Goal: Check status

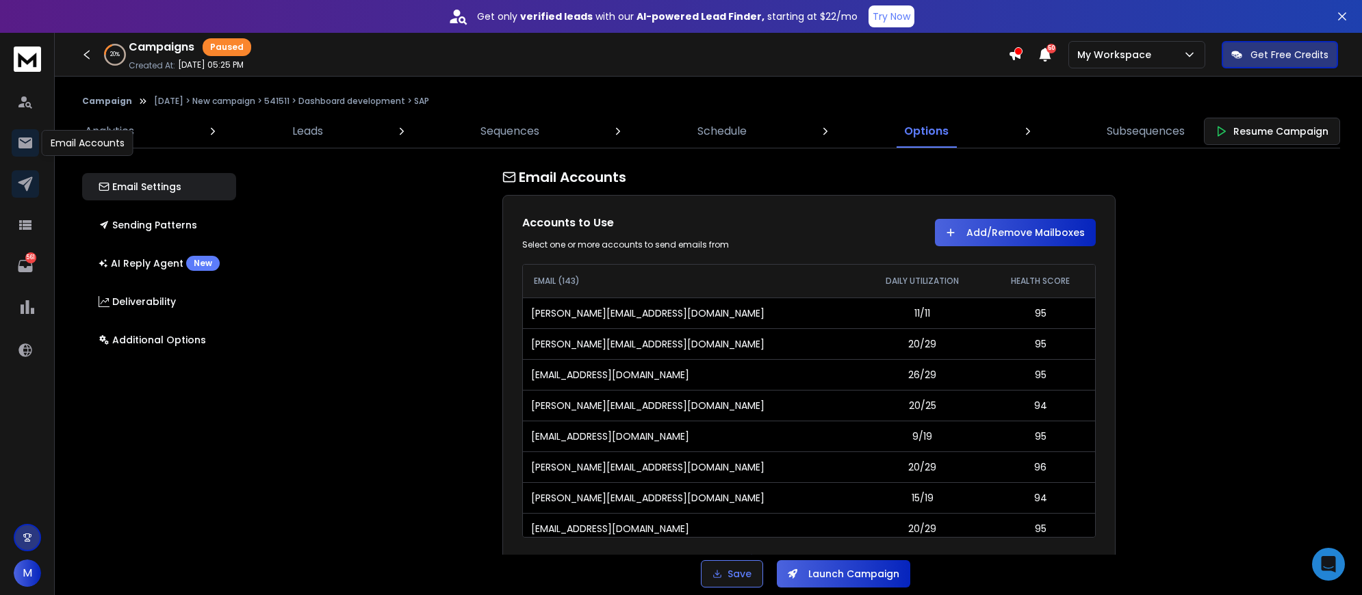
click at [19, 146] on icon at bounding box center [25, 143] width 14 height 11
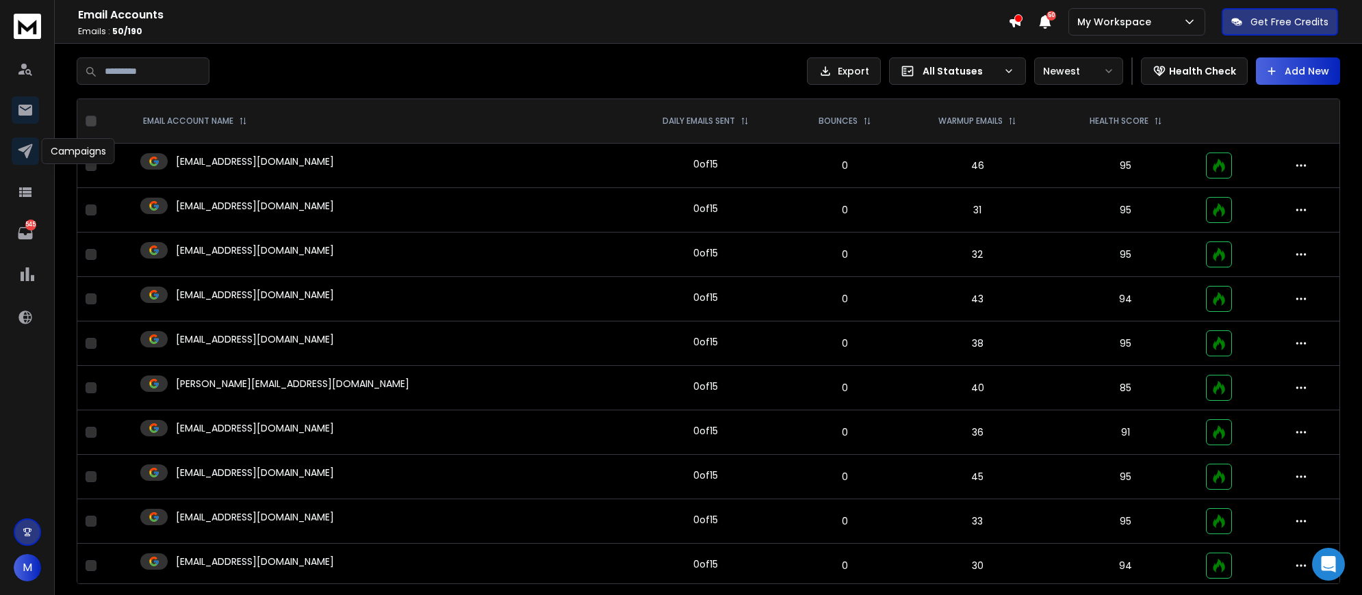
click at [22, 153] on icon at bounding box center [25, 151] width 16 height 16
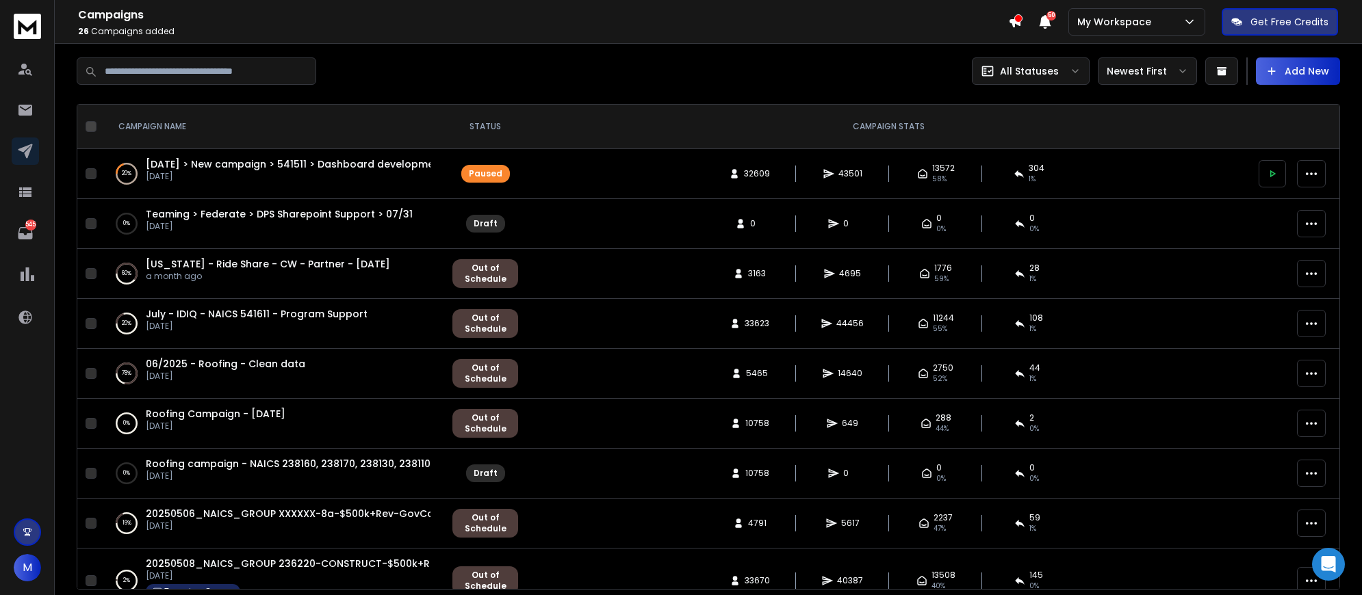
click at [214, 159] on span "[DATE] > New campaign > 541511 > Dashboard development > SAP" at bounding box center [309, 164] width 327 height 14
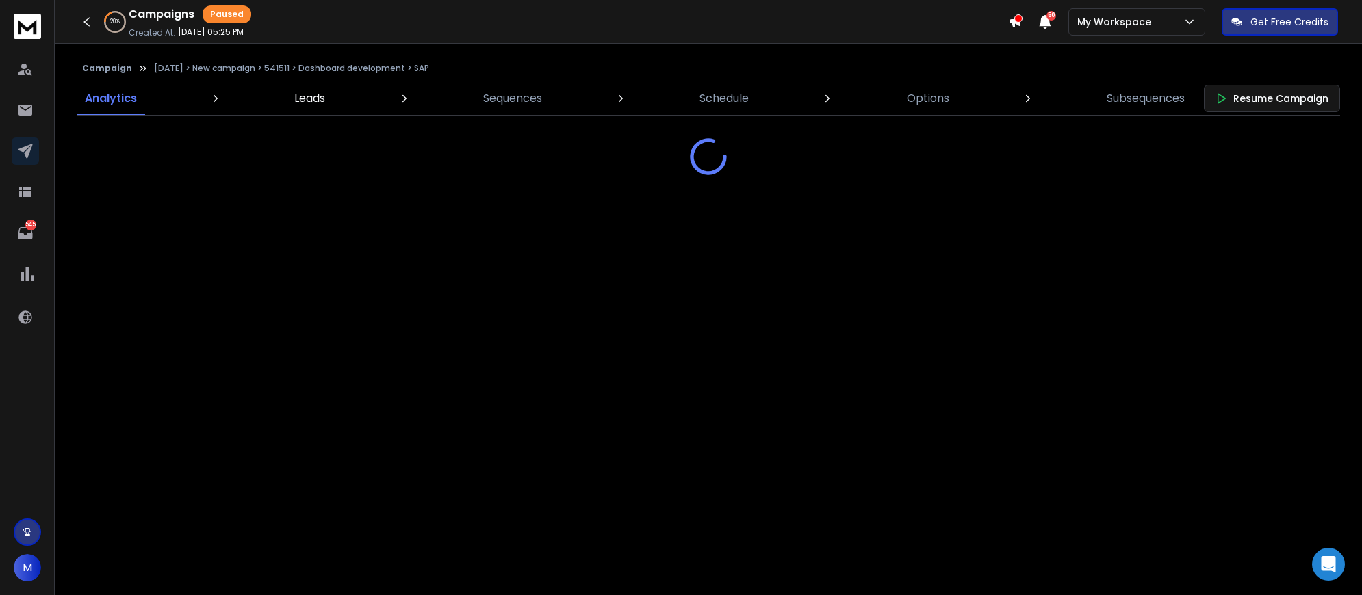
click at [300, 105] on p "Leads" at bounding box center [309, 98] width 31 height 16
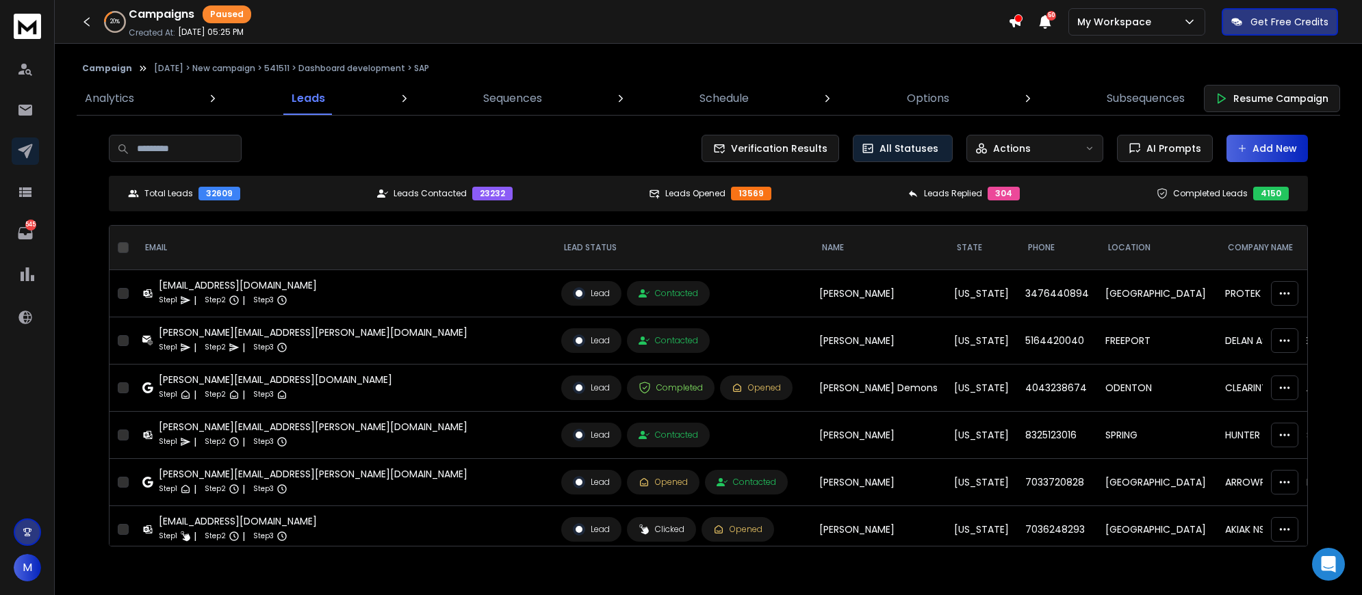
click at [886, 154] on p "All Statuses" at bounding box center [909, 149] width 59 height 14
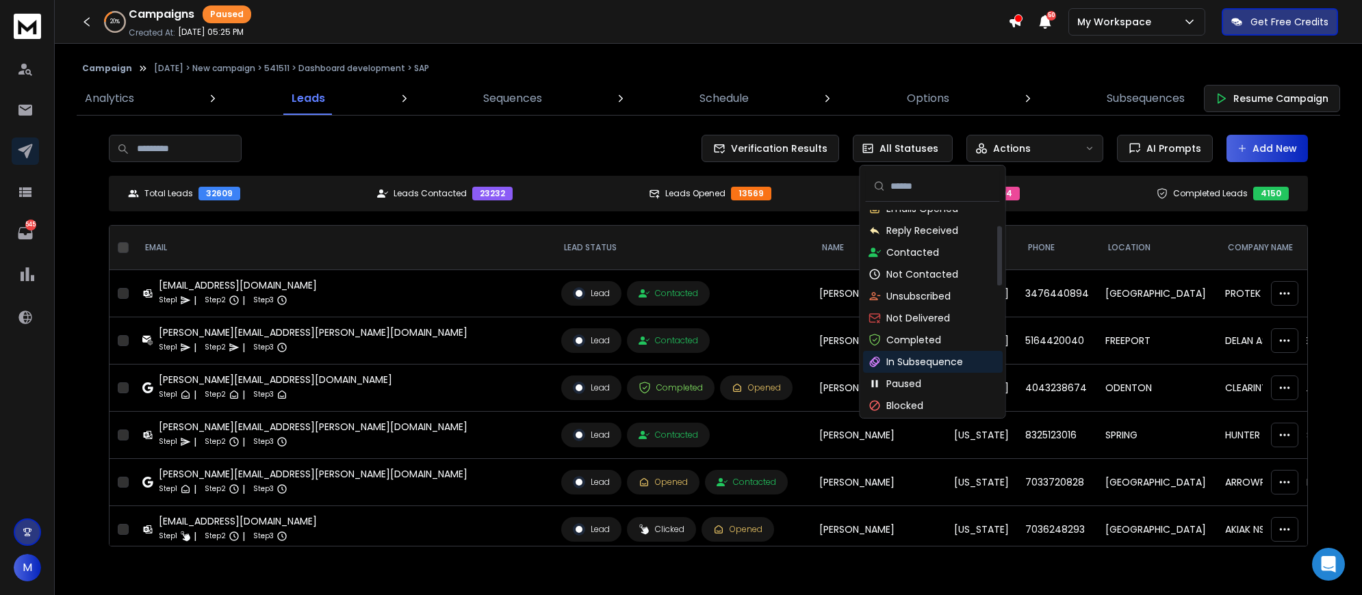
scroll to position [57, 0]
click at [914, 321] on p "Not Delivered" at bounding box center [918, 318] width 64 height 14
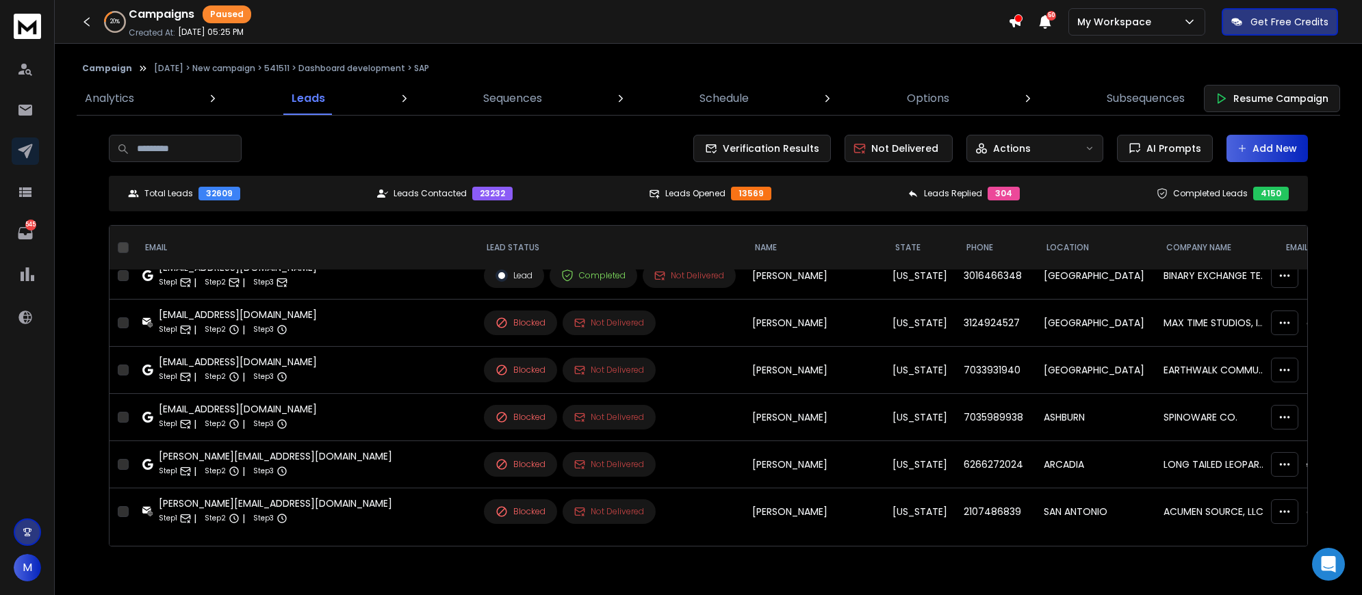
scroll to position [6818, 0]
click at [243, 359] on div "gregv@earthwalk.com" at bounding box center [238, 363] width 158 height 14
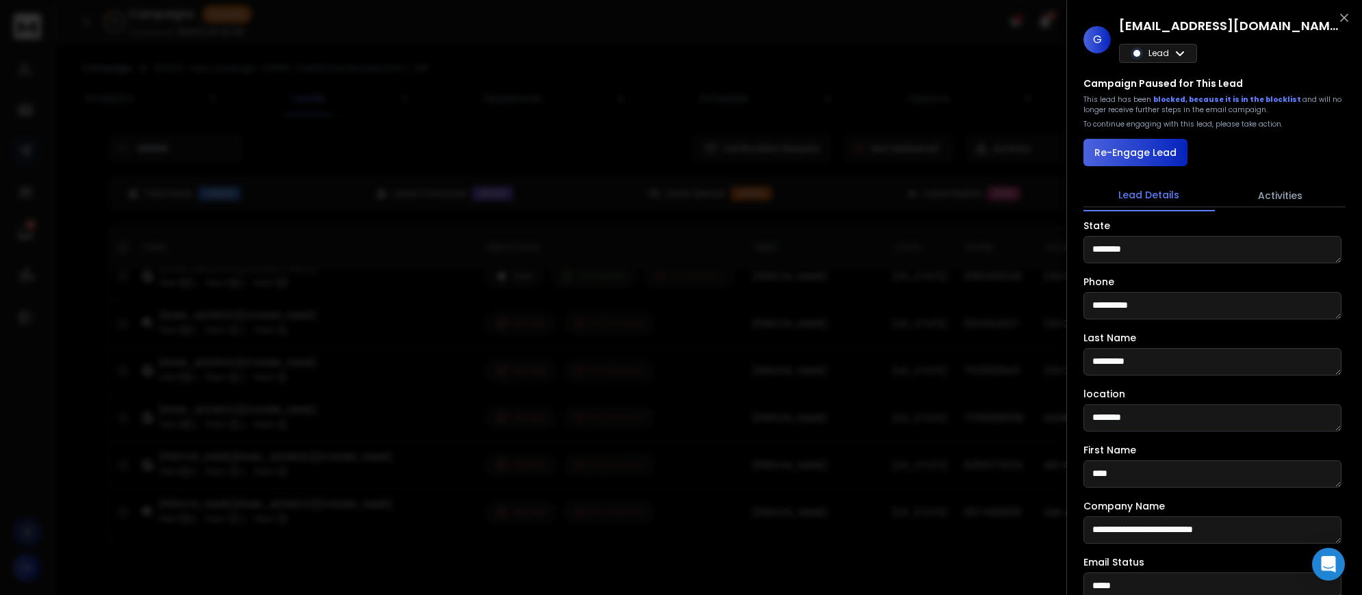
click at [1274, 205] on button "Activities" at bounding box center [1280, 196] width 131 height 30
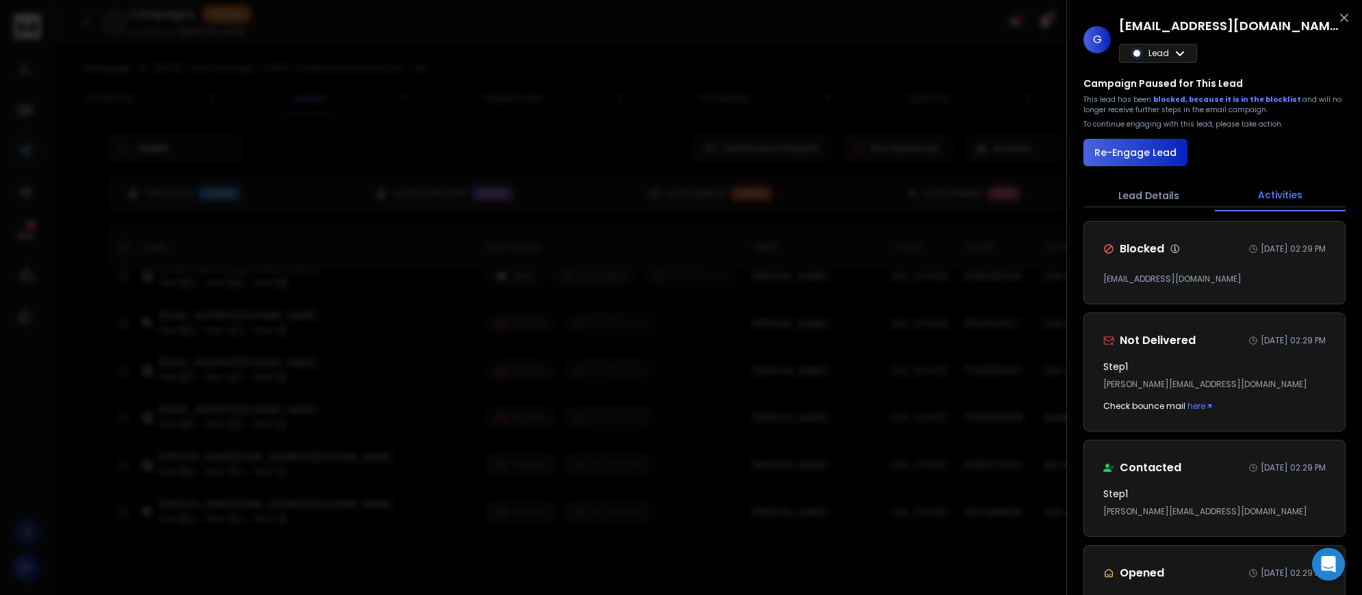
scroll to position [64, 0]
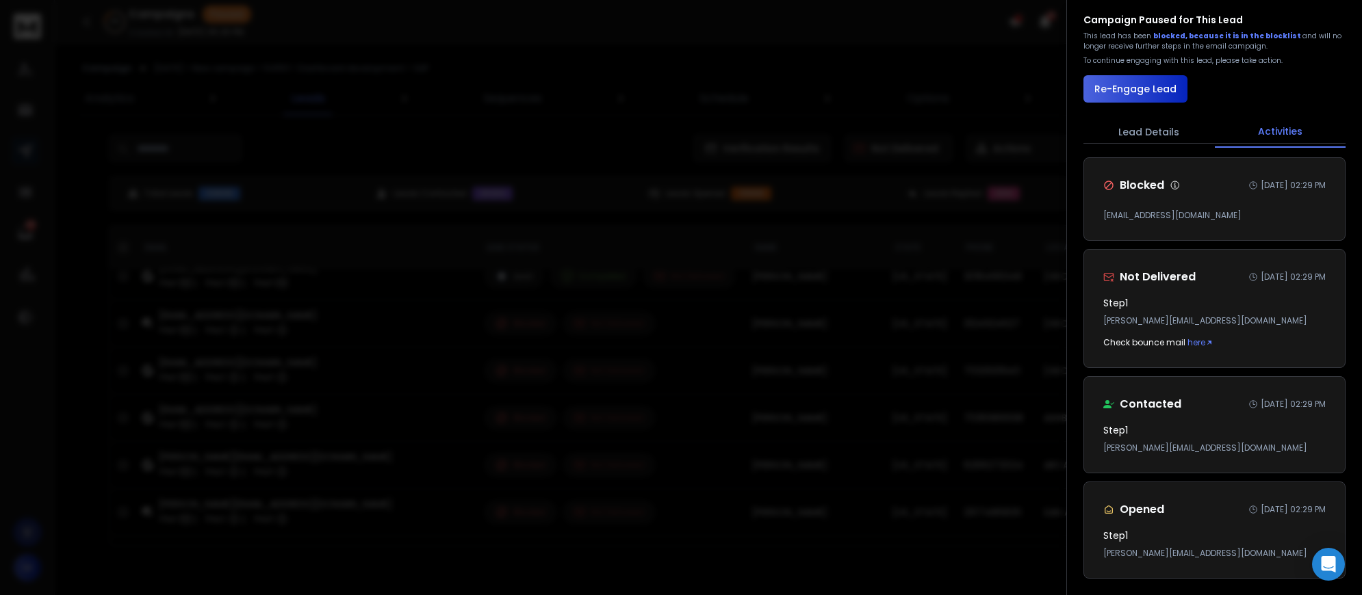
click at [1197, 348] on link "here" at bounding box center [1201, 342] width 26 height 11
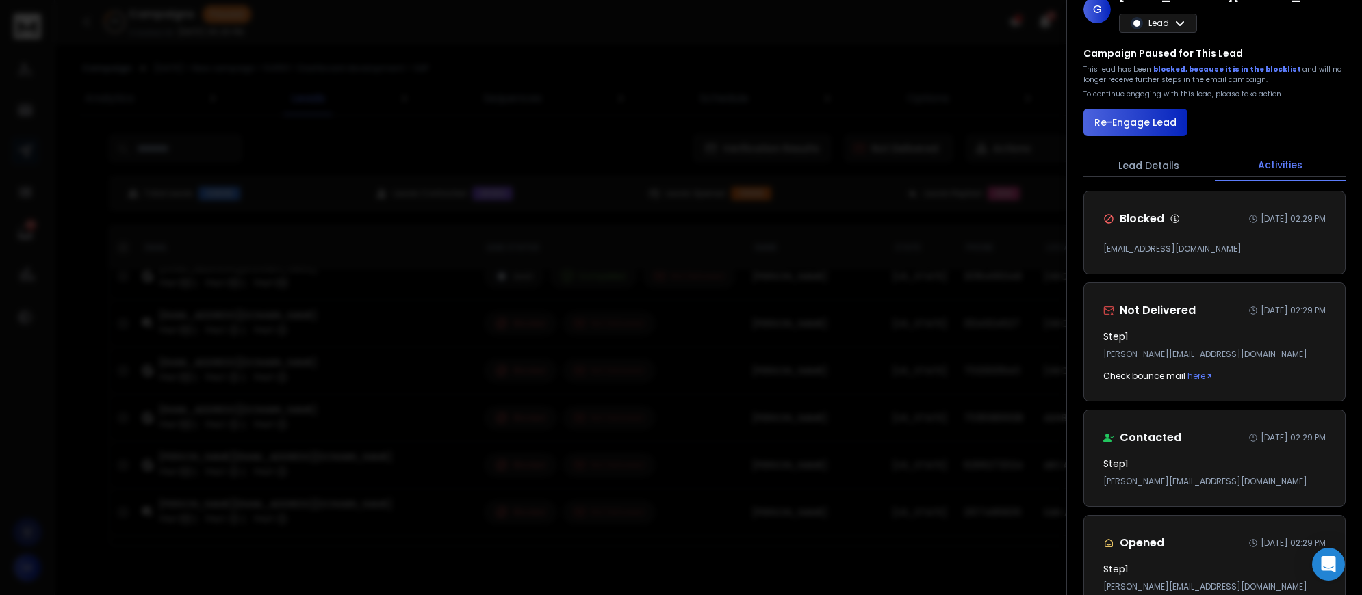
scroll to position [0, 0]
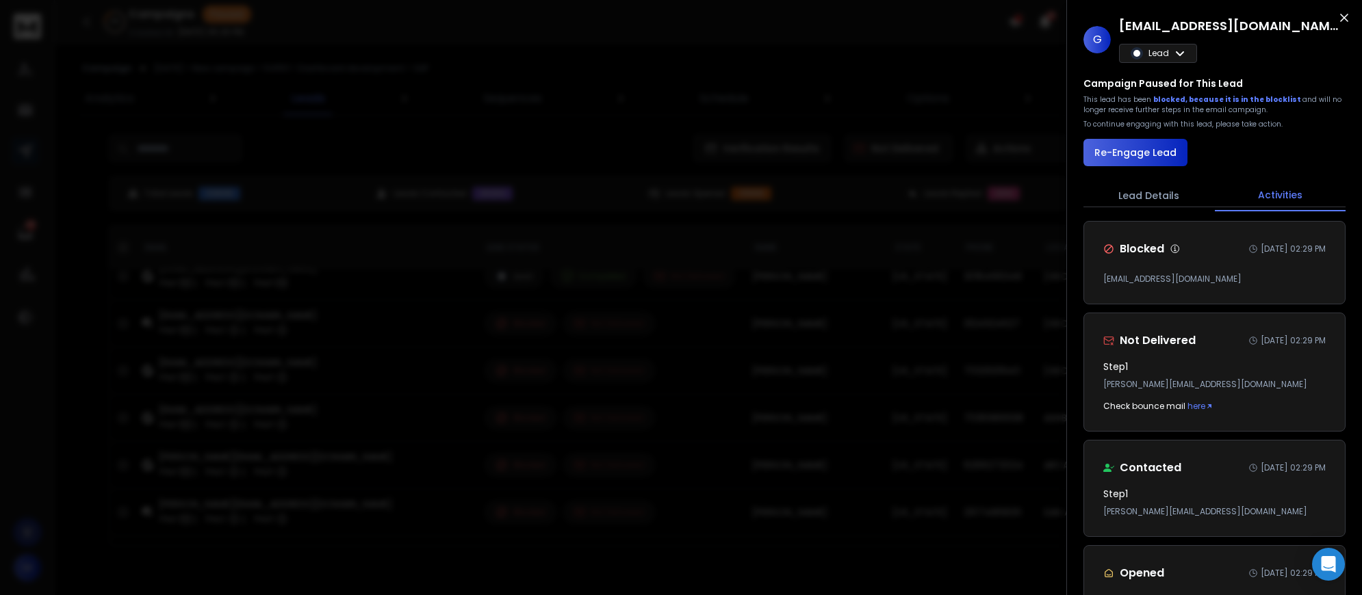
click at [1337, 18] on icon "button" at bounding box center [1344, 18] width 14 height 14
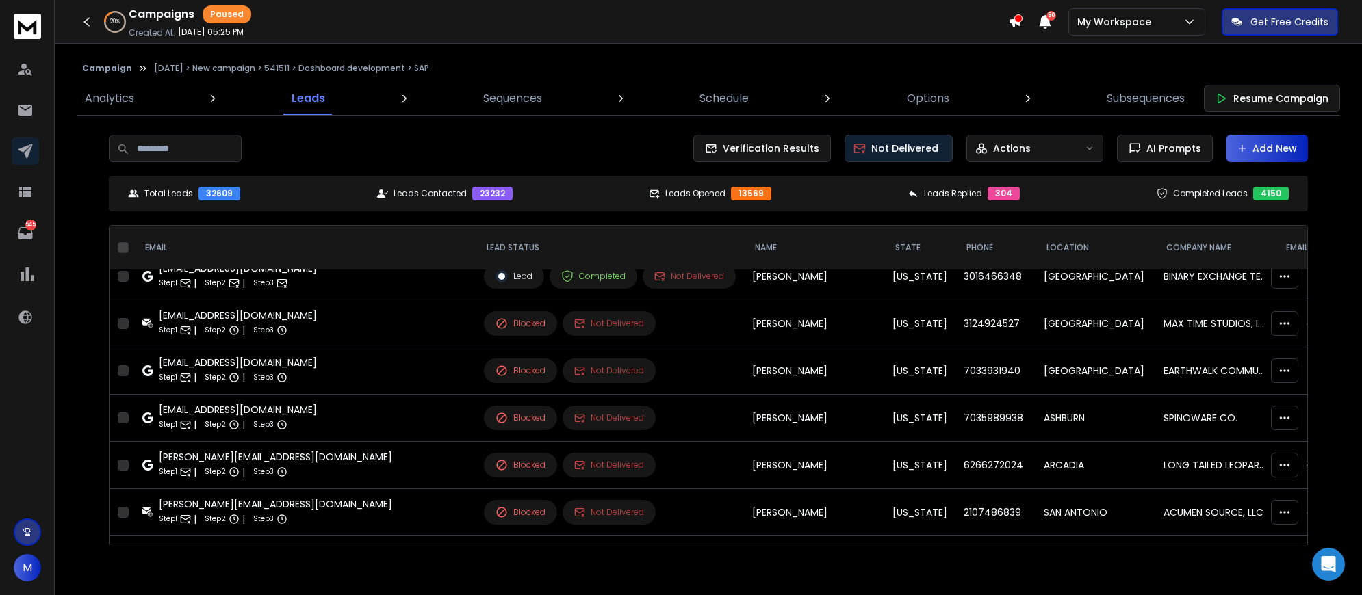
click at [912, 148] on p "Not Delivered" at bounding box center [904, 149] width 67 height 14
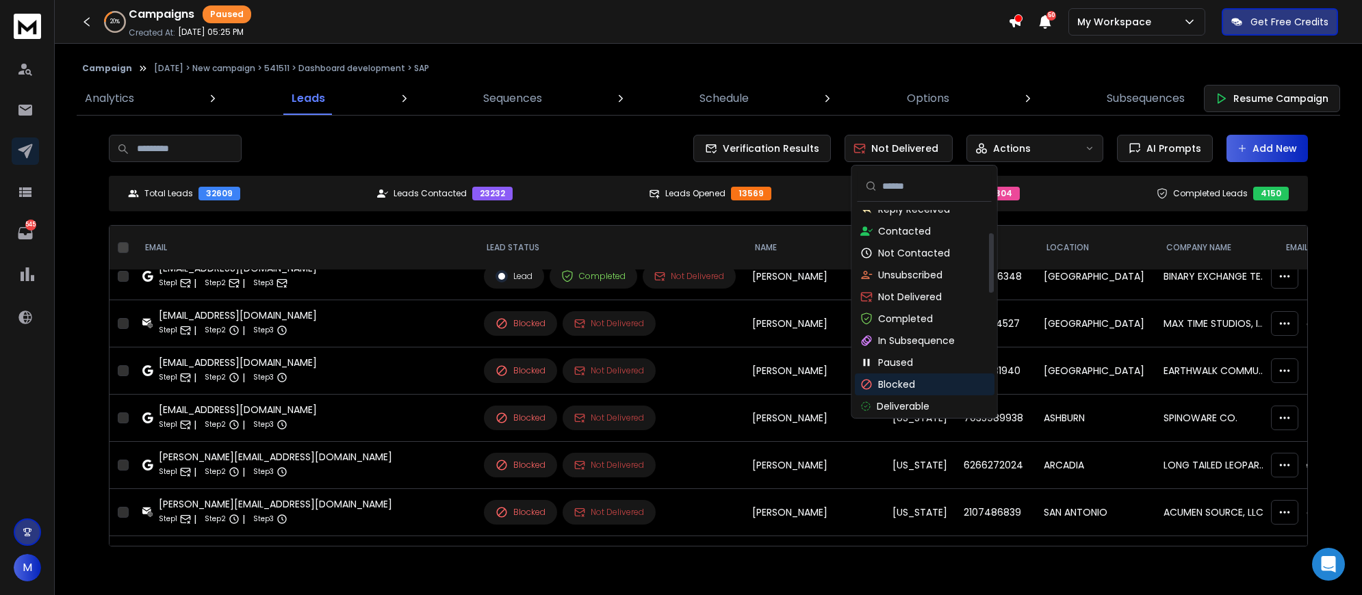
scroll to position [77, 0]
click at [596, 159] on div "Verification Results Not Delivered Actions AI Prompts Add New" at bounding box center [708, 148] width 1198 height 27
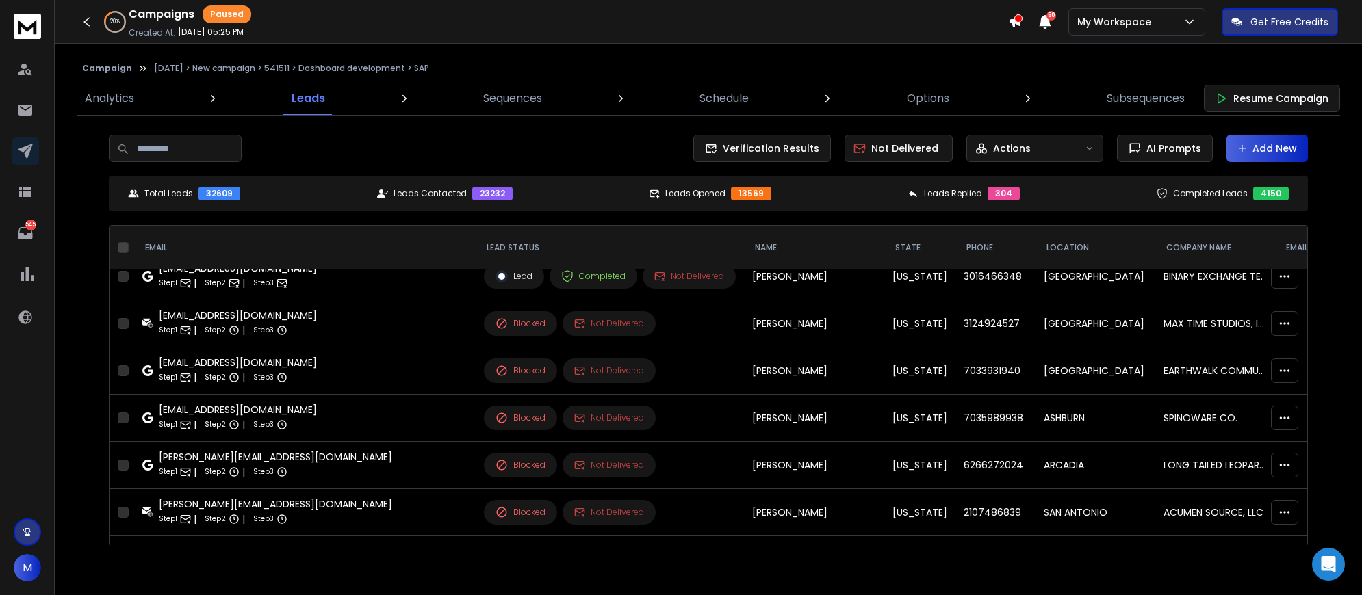
click at [587, 152] on div "Verification Results Not Delivered Actions AI Prompts Add New" at bounding box center [708, 148] width 1198 height 27
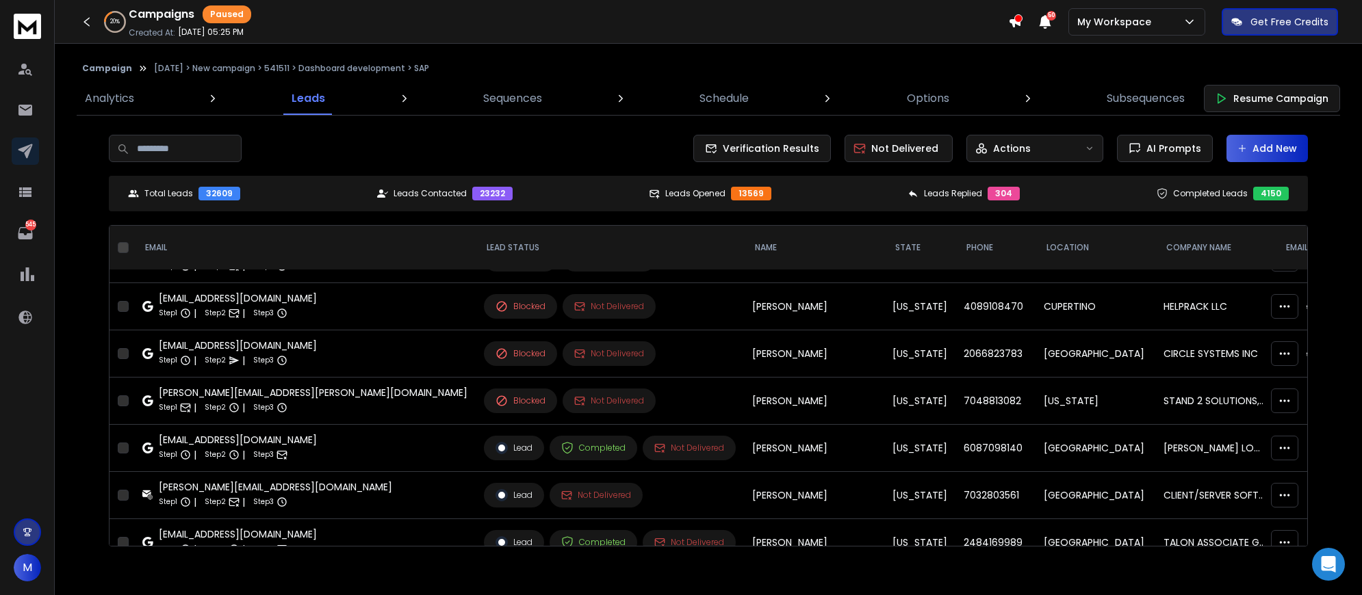
scroll to position [0, 0]
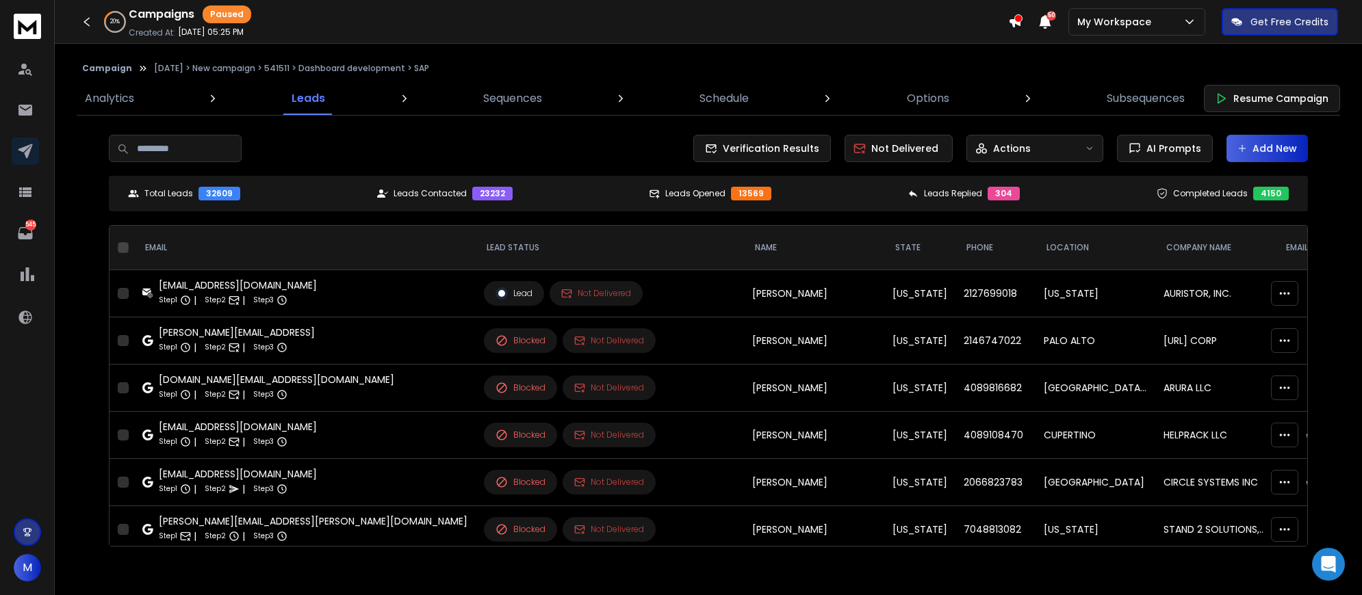
click at [689, 67] on div "Campaign July 25 > New campaign > 541511 > Dashboard development > SAP" at bounding box center [708, 68] width 1263 height 22
